Goal: Task Accomplishment & Management: Use online tool/utility

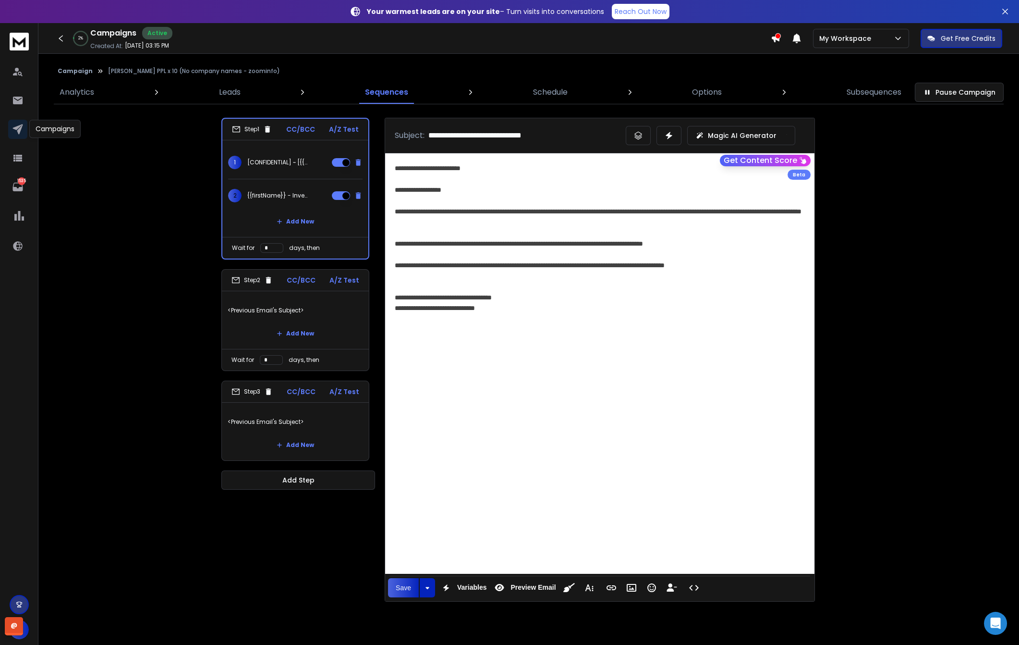
click at [18, 133] on icon at bounding box center [18, 129] width 12 height 12
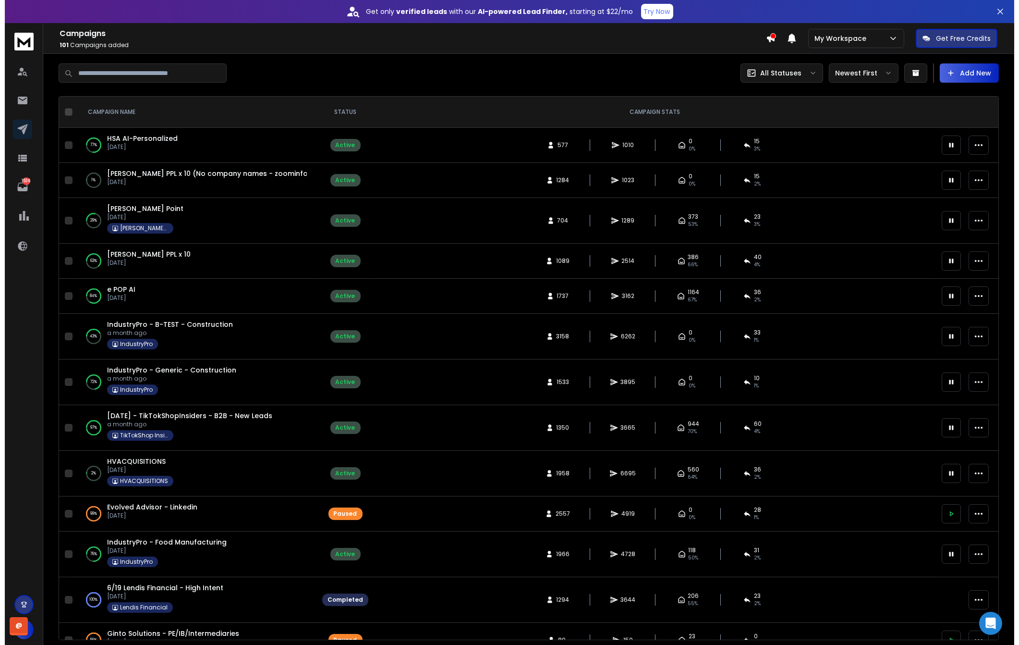
scroll to position [256, 0]
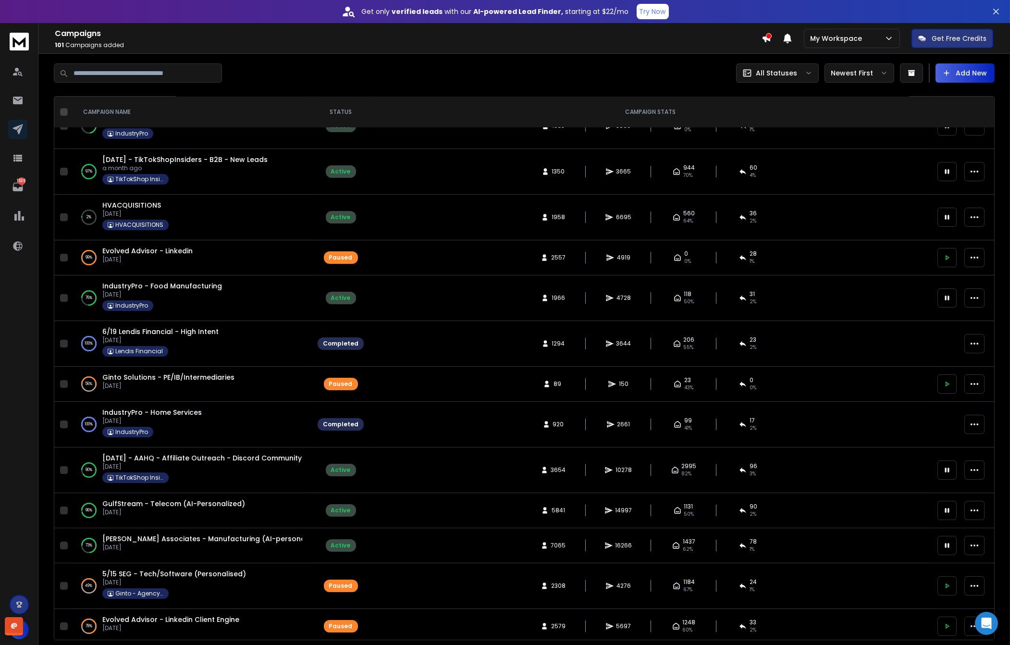
click at [156, 499] on span "GulfStream - Telecom (AI-Personalized)" at bounding box center [173, 504] width 143 height 10
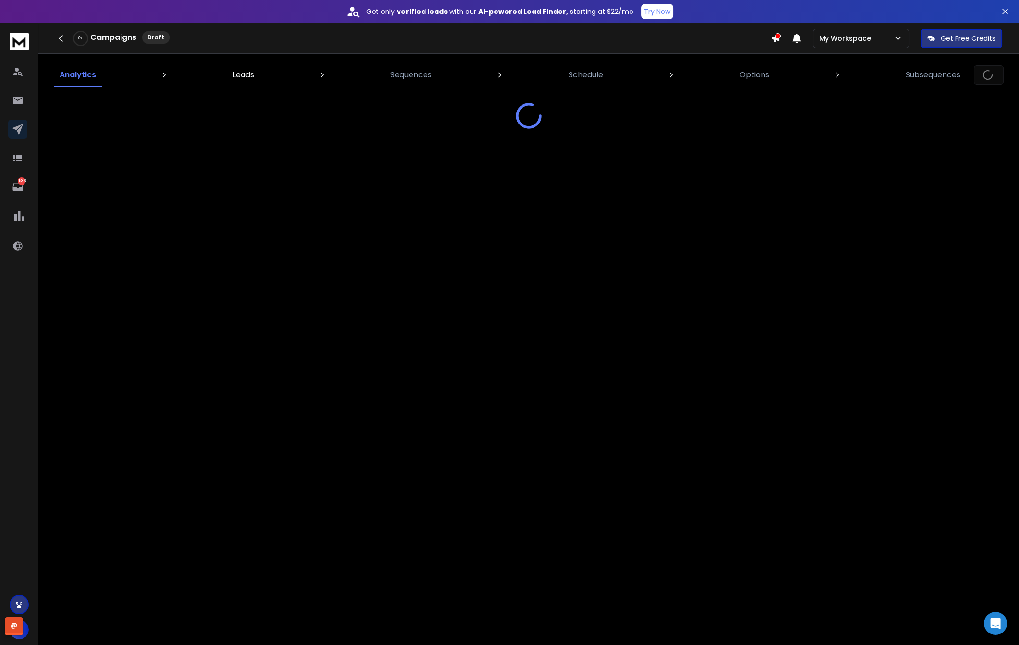
click at [244, 68] on link "Leads" at bounding box center [243, 74] width 33 height 23
drag, startPoint x: 244, startPoint y: 71, endPoint x: 232, endPoint y: 43, distance: 29.9
click at [232, 43] on div "0 % Campaigns Draft My Workspace Get Free Credits" at bounding box center [509, 38] width 1019 height 31
click at [242, 77] on p "Leads" at bounding box center [243, 75] width 24 height 12
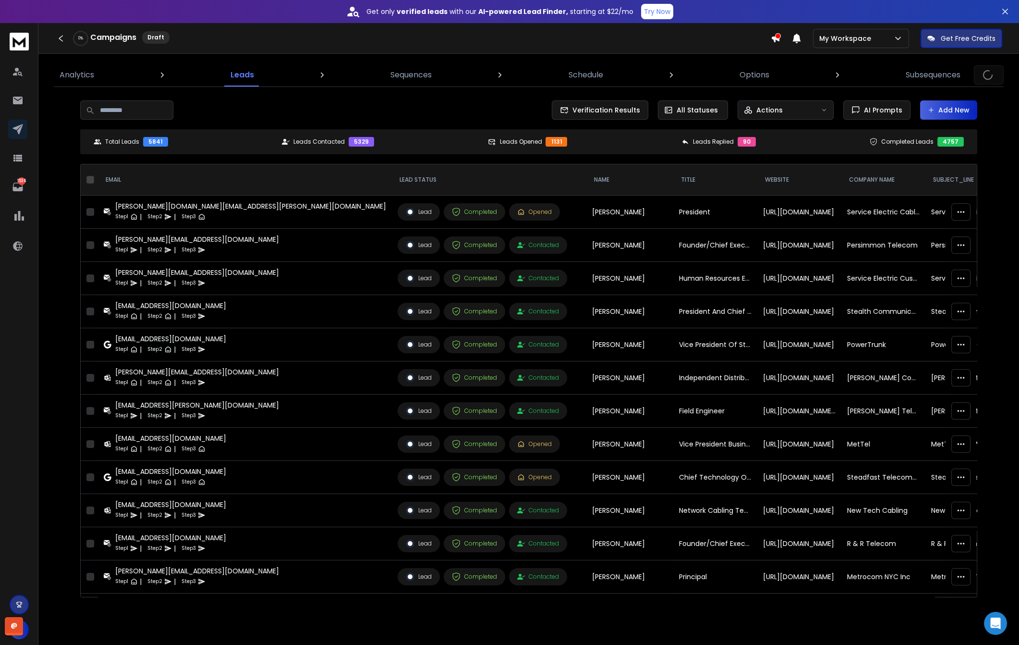
click at [937, 109] on button "Add New" at bounding box center [948, 109] width 57 height 19
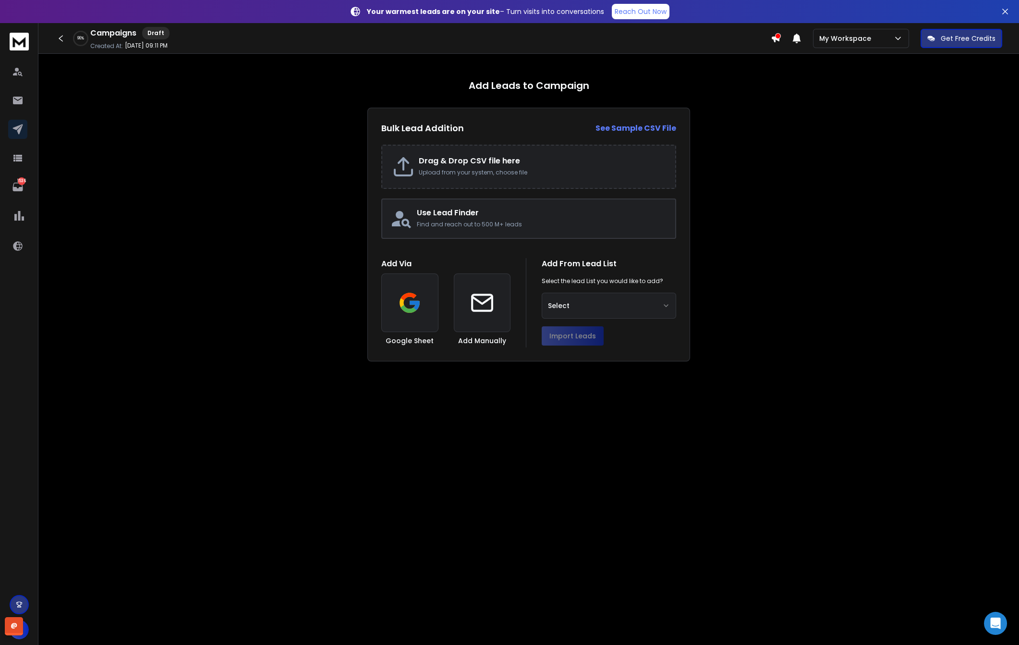
click at [542, 164] on h2 "Drag & Drop CSV file here" at bounding box center [542, 161] width 247 height 12
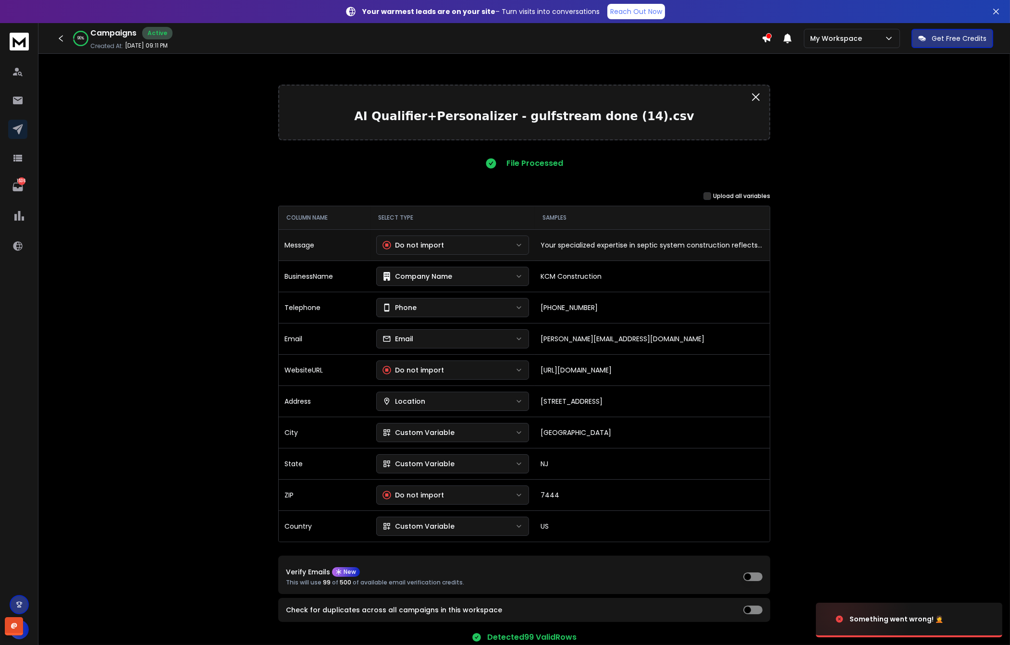
click at [425, 233] on td "Do not import" at bounding box center [452, 244] width 164 height 31
click at [426, 246] on div "Do not import" at bounding box center [412, 245] width 61 height 10
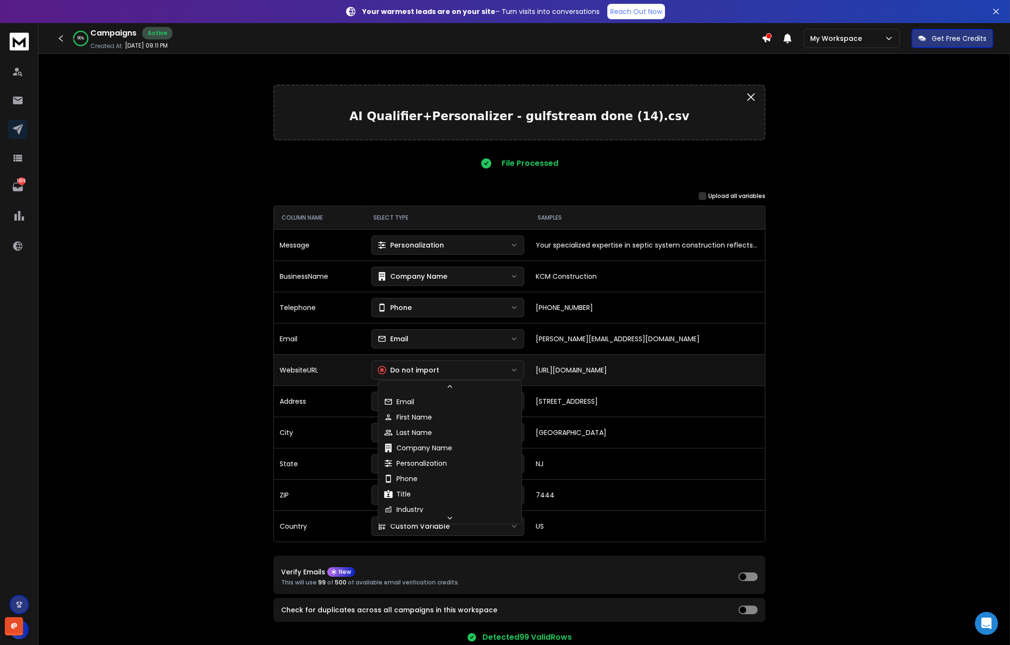
click at [463, 365] on button "Do not import" at bounding box center [447, 369] width 153 height 19
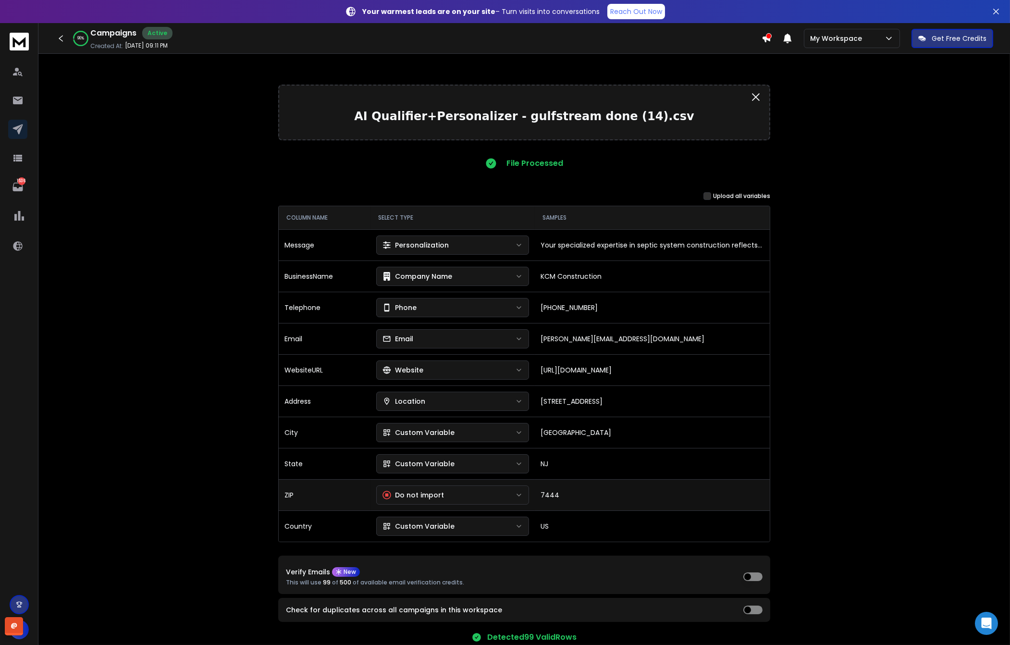
click at [427, 490] on div "Do not import" at bounding box center [412, 495] width 61 height 10
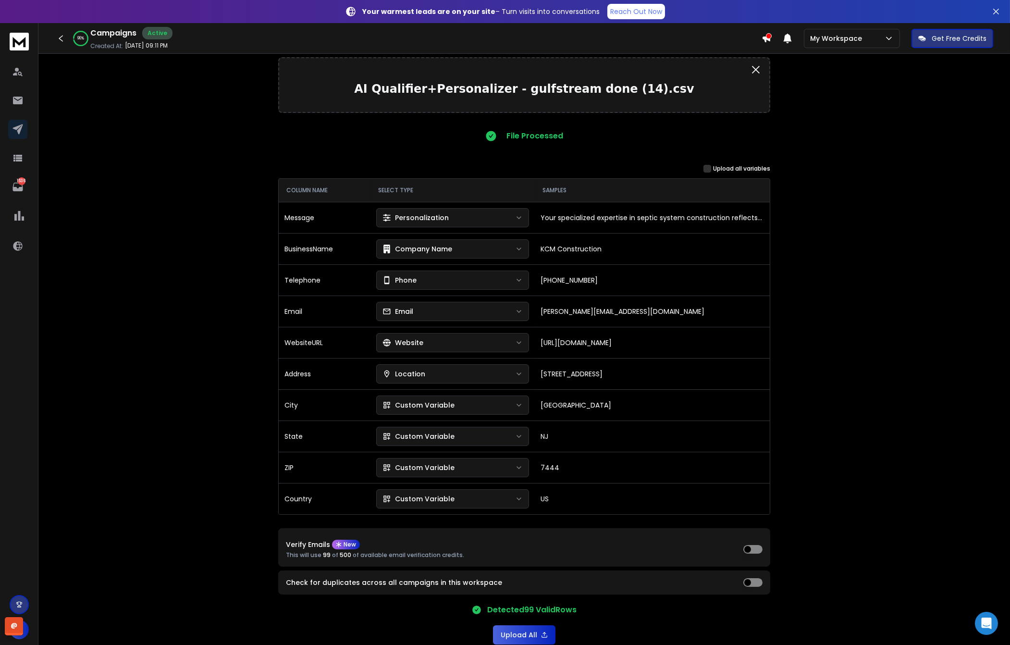
scroll to position [40, 0]
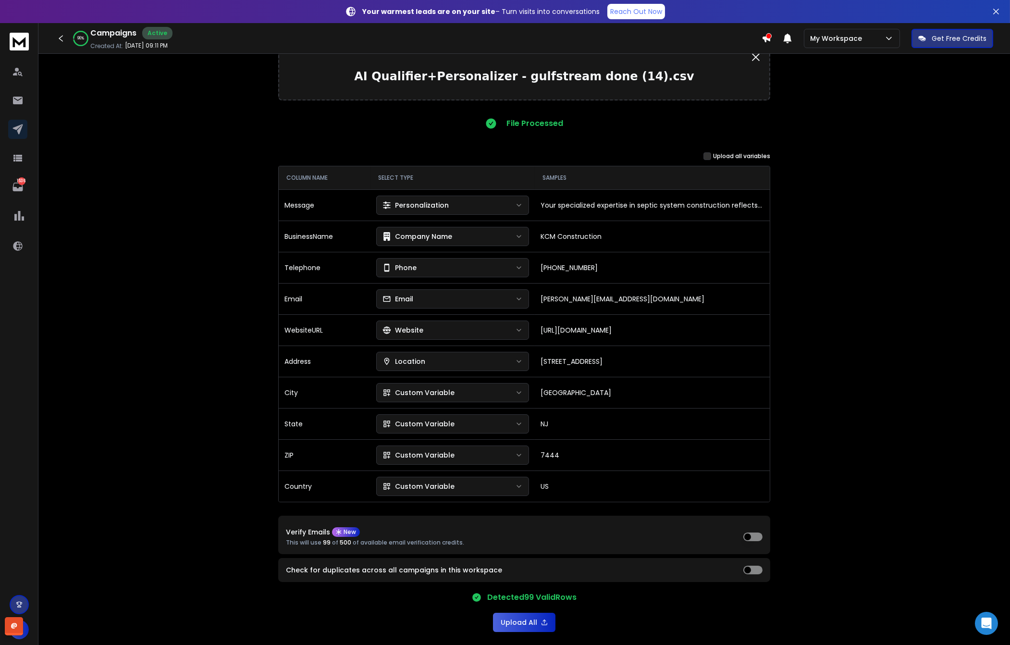
click at [519, 623] on button "Upload All" at bounding box center [524, 621] width 62 height 19
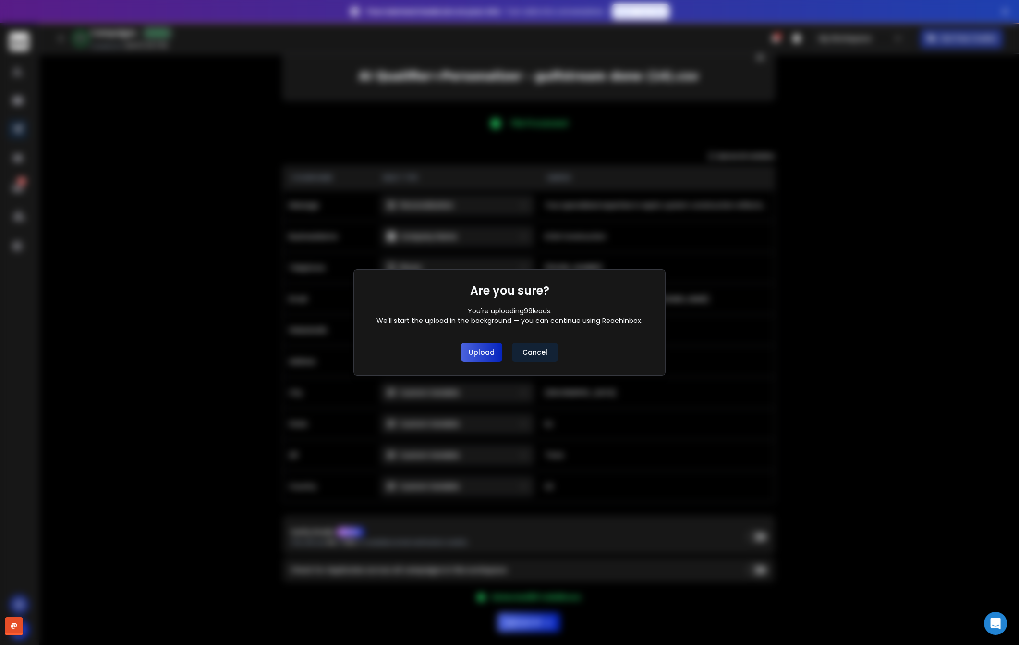
click at [473, 348] on button "Upload" at bounding box center [481, 351] width 41 height 19
